Goal: Task Accomplishment & Management: Manage account settings

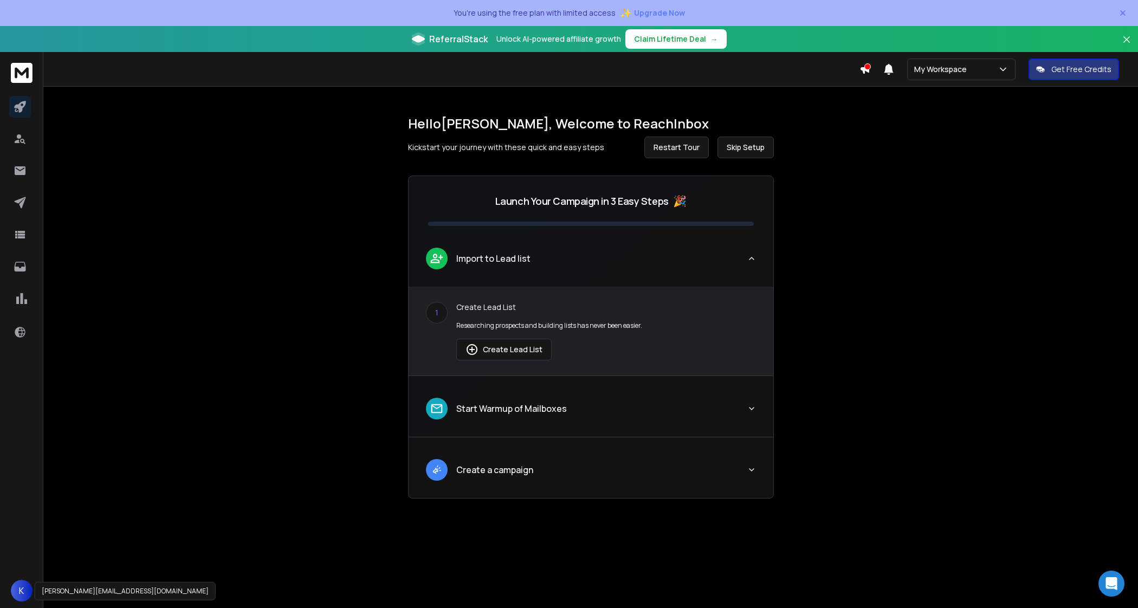
click at [24, 589] on span "K" at bounding box center [22, 591] width 22 height 22
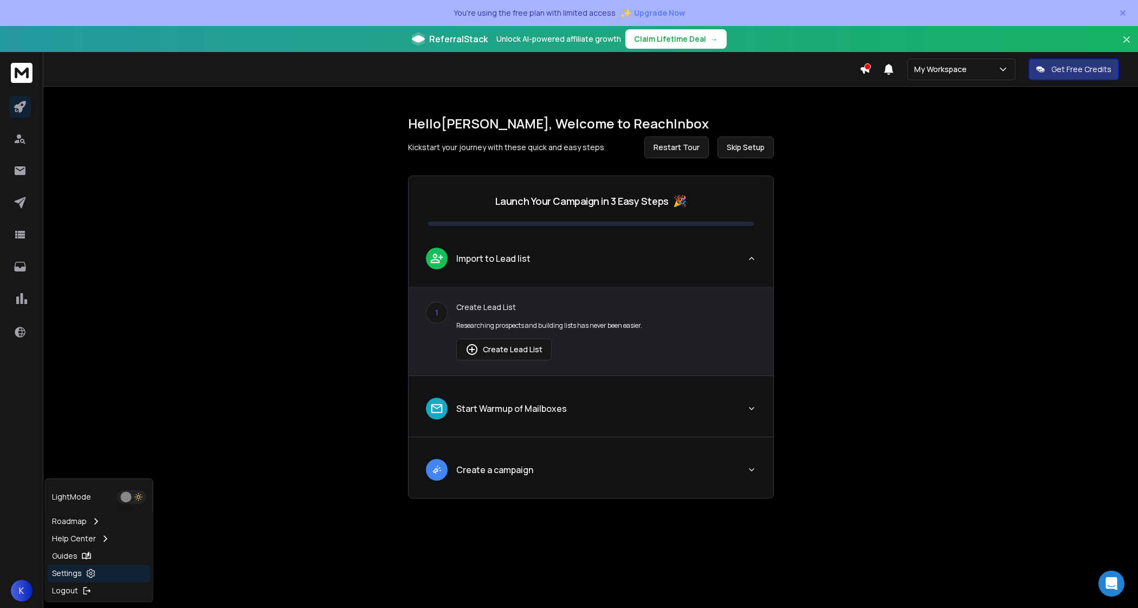
click at [107, 575] on div "Settings" at bounding box center [99, 573] width 103 height 17
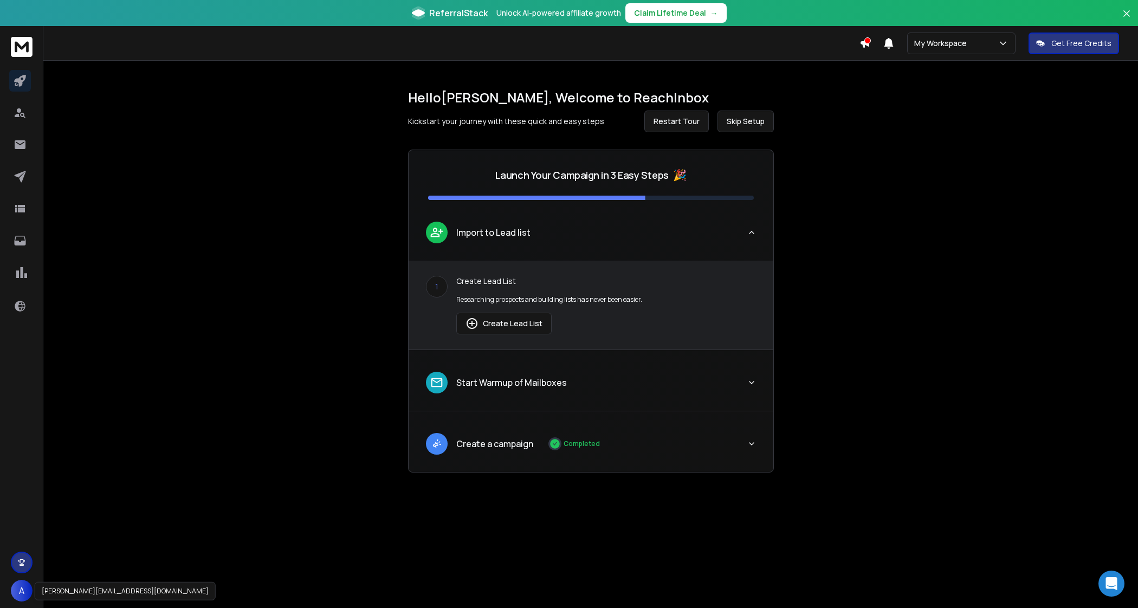
click at [17, 593] on span "A" at bounding box center [22, 591] width 22 height 22
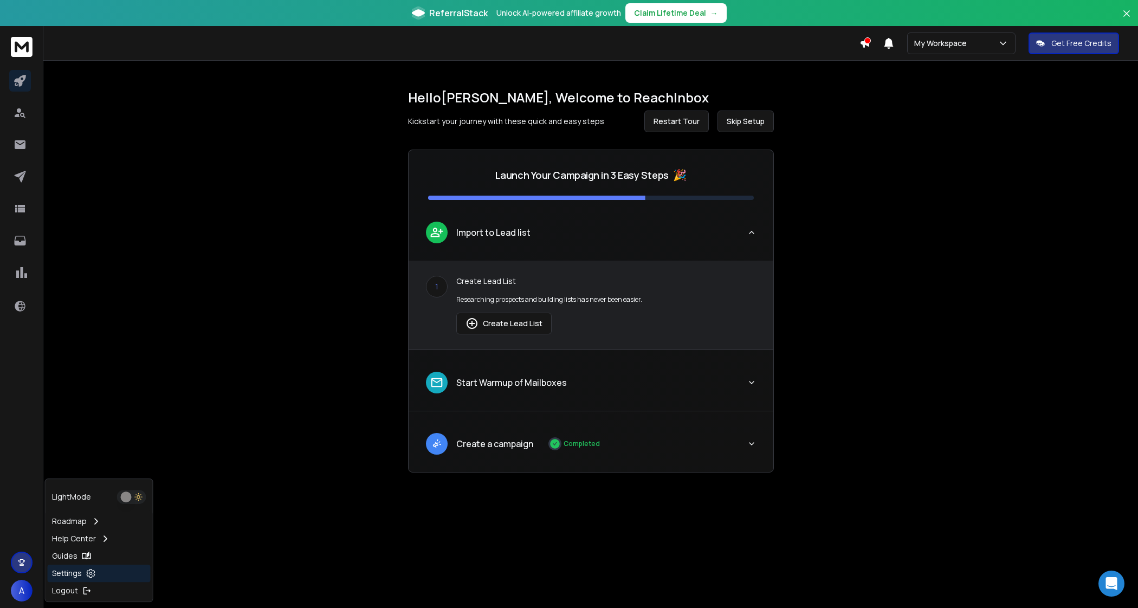
click at [83, 580] on div "Settings" at bounding box center [99, 573] width 103 height 17
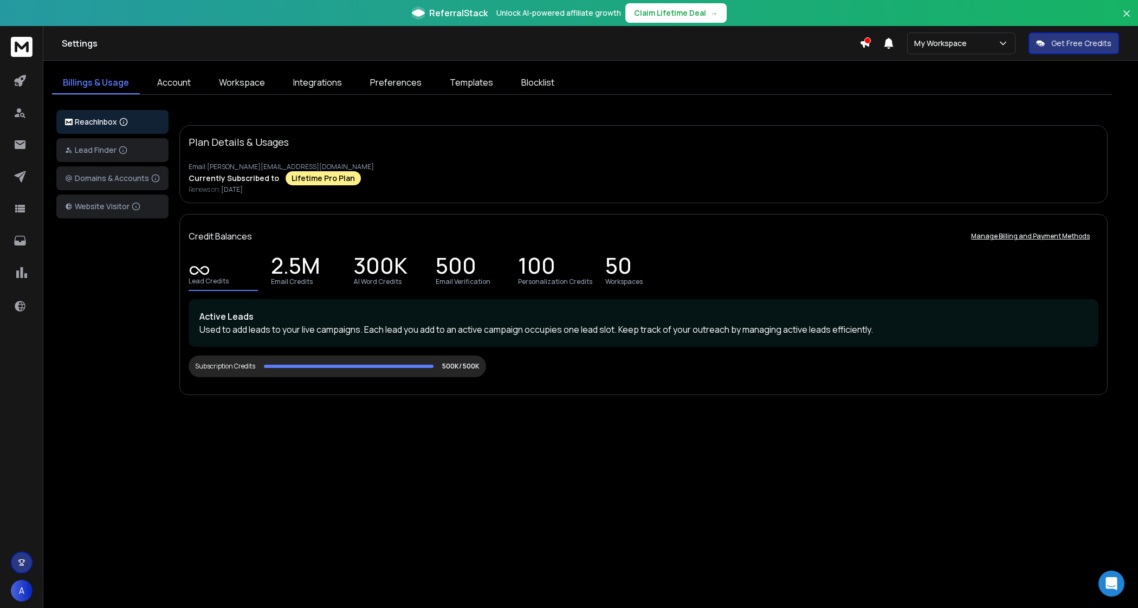
click at [232, 84] on link "Workspace" at bounding box center [242, 83] width 68 height 23
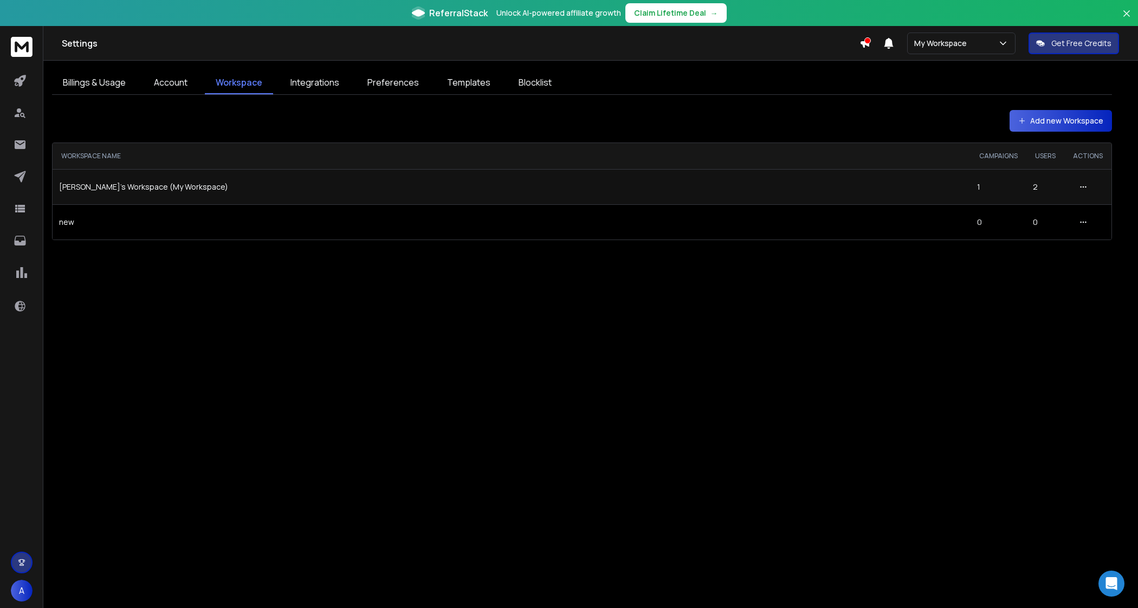
click at [248, 198] on td "[PERSON_NAME]'s Workspace (My Workspace)" at bounding box center [512, 186] width 918 height 35
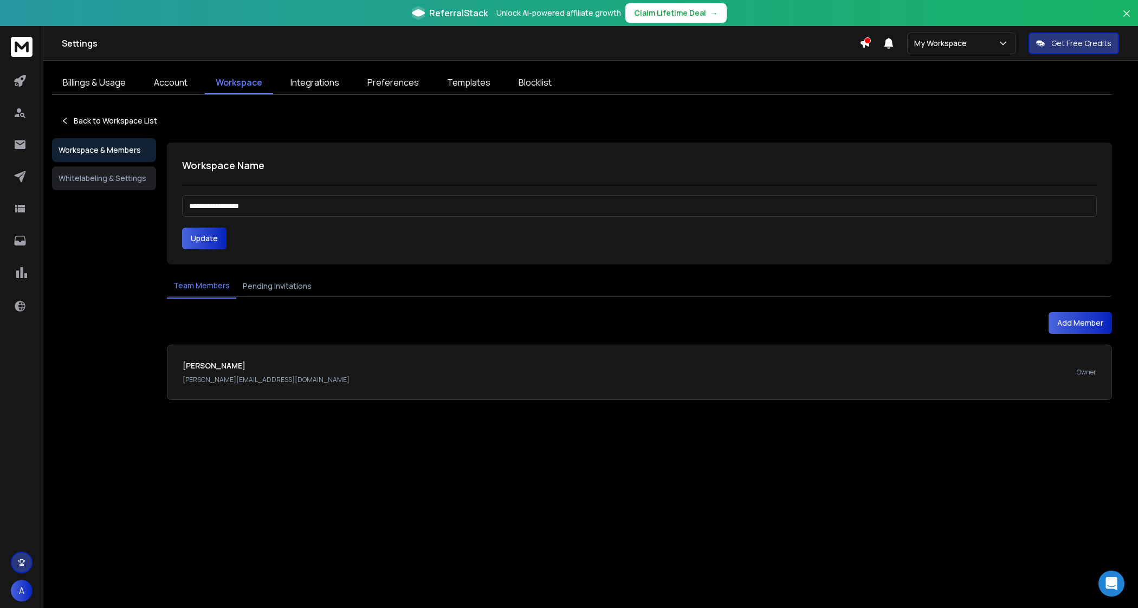
click at [285, 285] on button "Pending Invitations" at bounding box center [277, 286] width 82 height 24
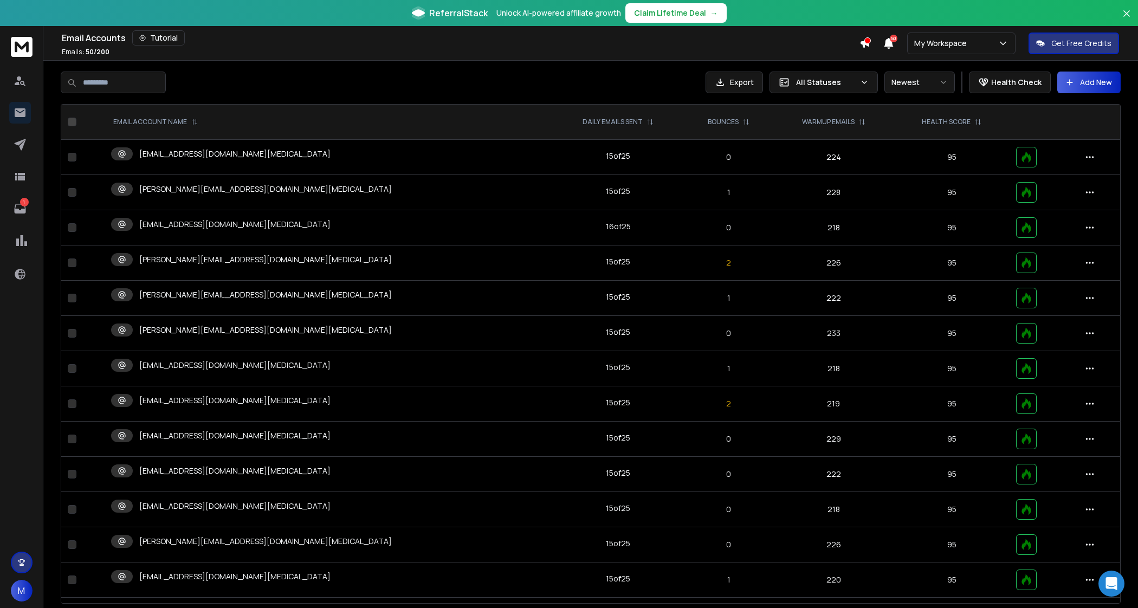
click at [144, 82] on input at bounding box center [113, 83] width 105 height 22
paste input "**********"
type input "**********"
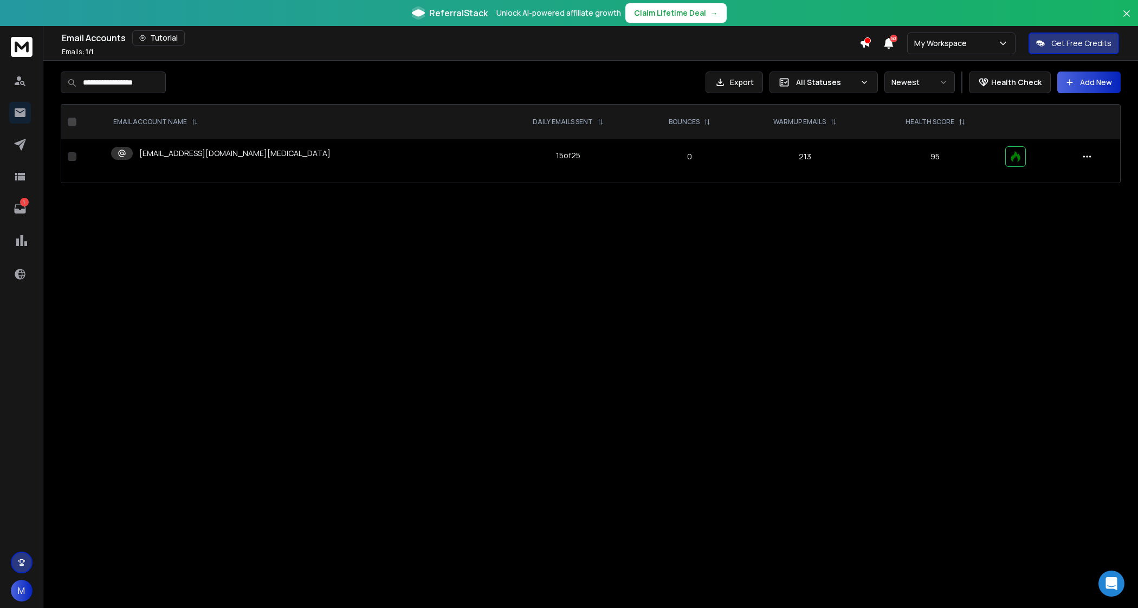
click at [311, 159] on div "carmi@medprime.icu" at bounding box center [300, 153] width 378 height 13
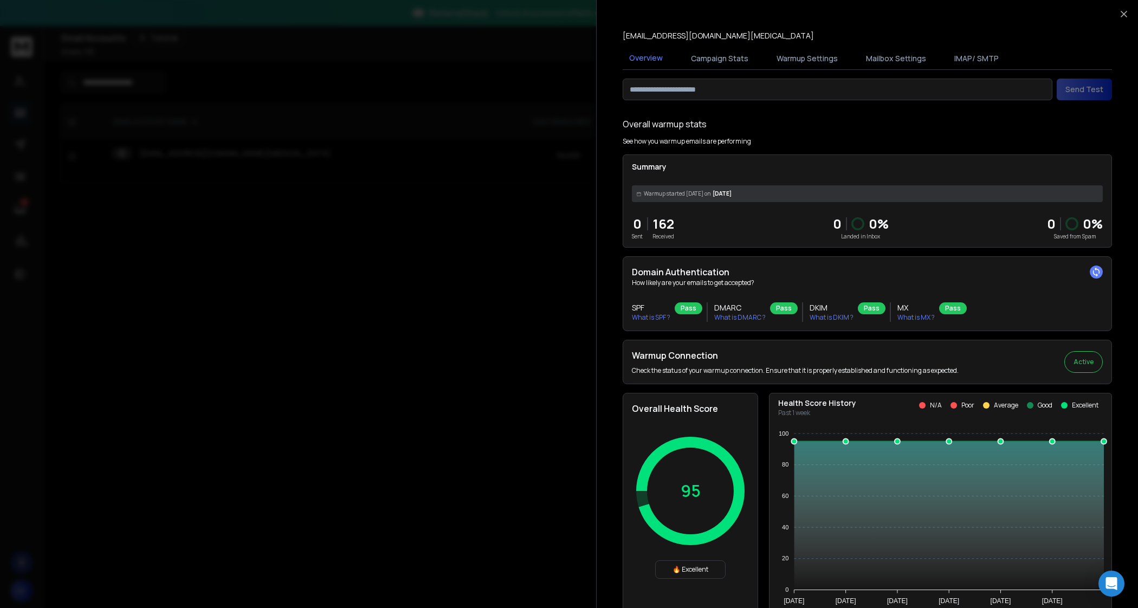
scroll to position [5, 0]
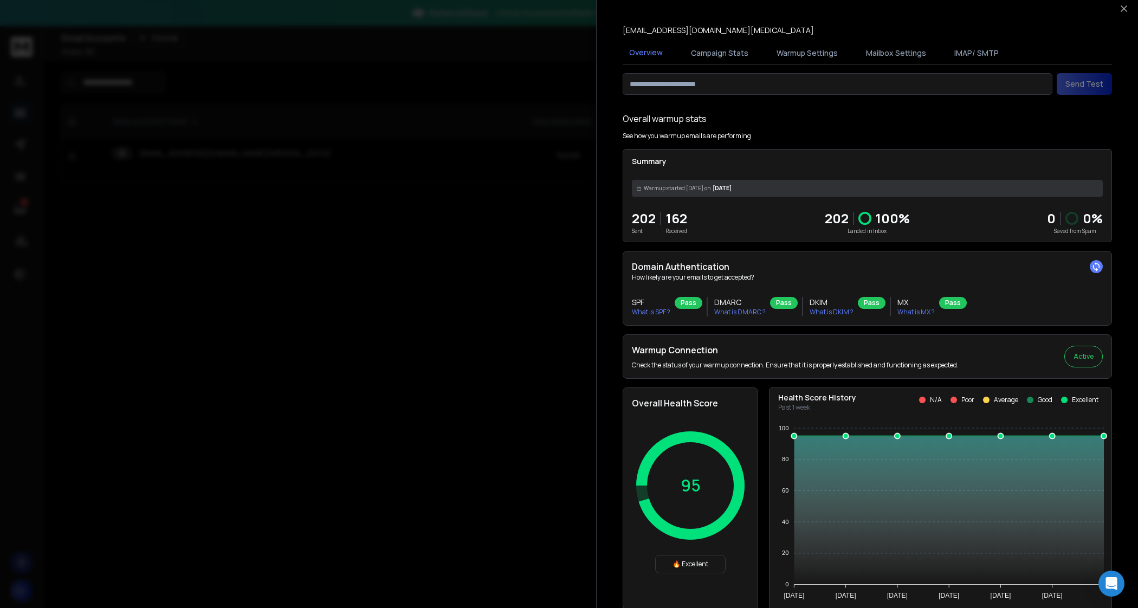
click at [687, 53] on button "Campaign Stats" at bounding box center [720, 53] width 70 height 24
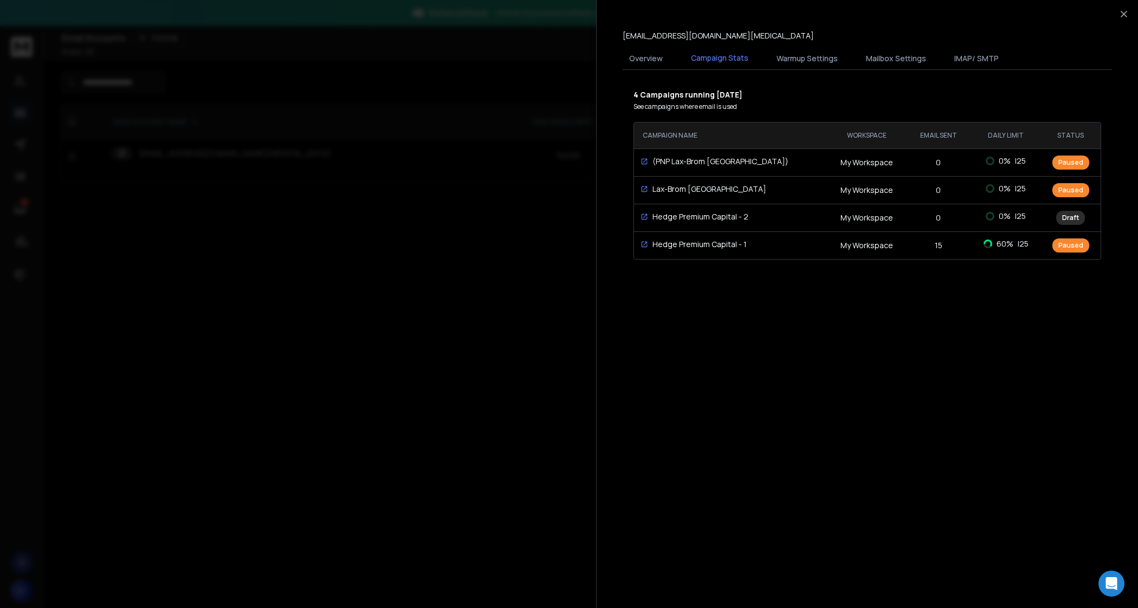
scroll to position [0, 0]
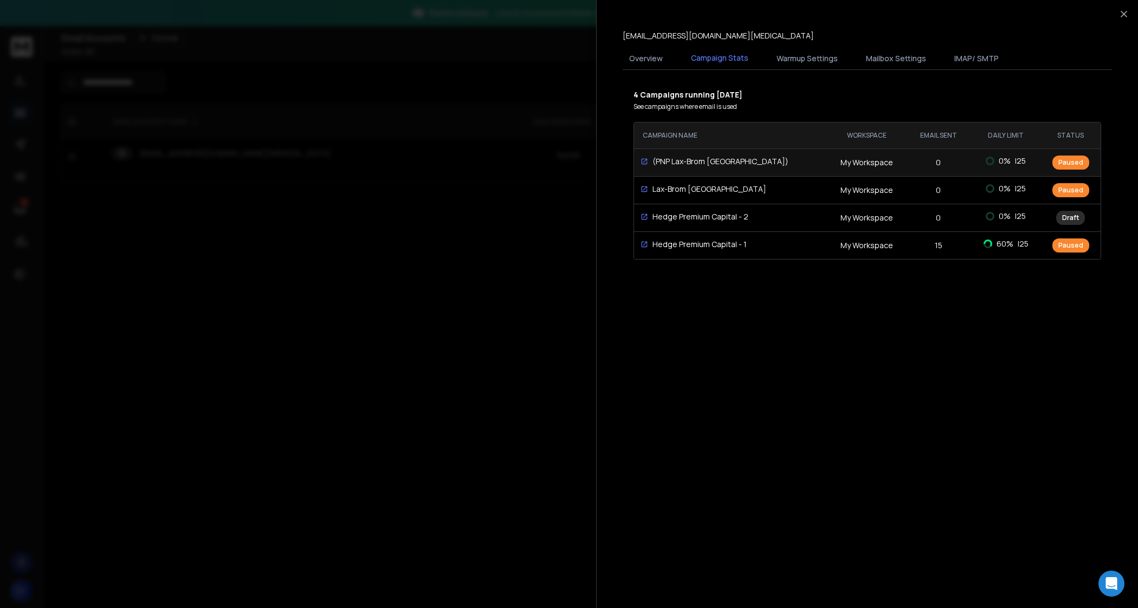
click at [641, 162] on icon at bounding box center [645, 162] width 8 height 8
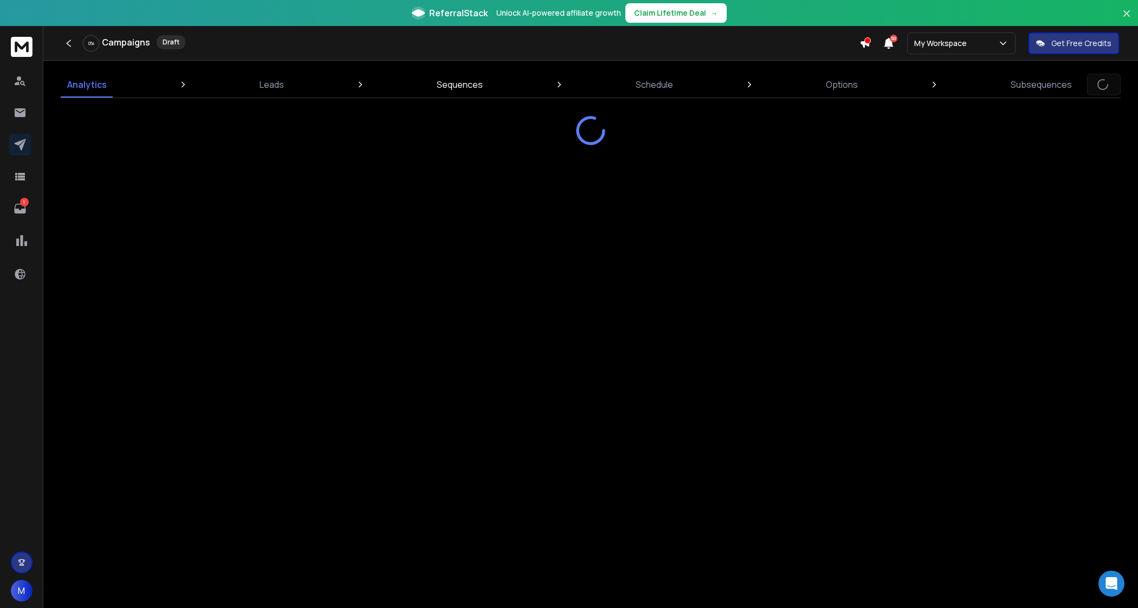
click at [485, 83] on link "Sequences" at bounding box center [459, 85] width 59 height 26
